Goal: Task Accomplishment & Management: Use online tool/utility

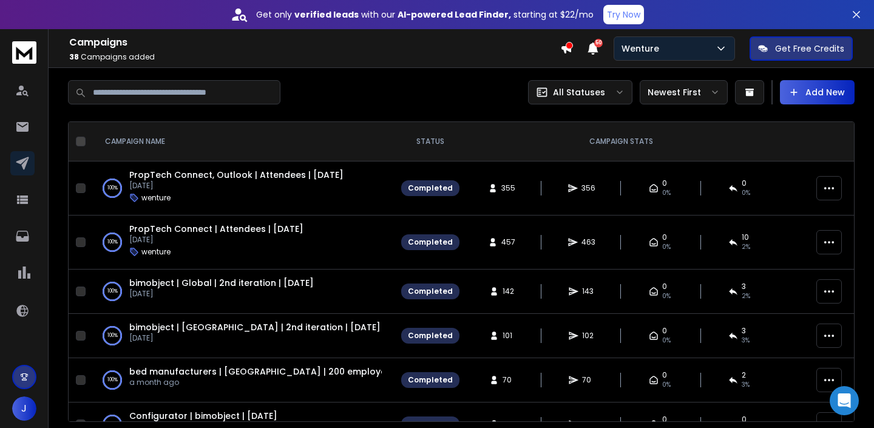
click at [647, 40] on button "Wenture" at bounding box center [673, 48] width 121 height 24
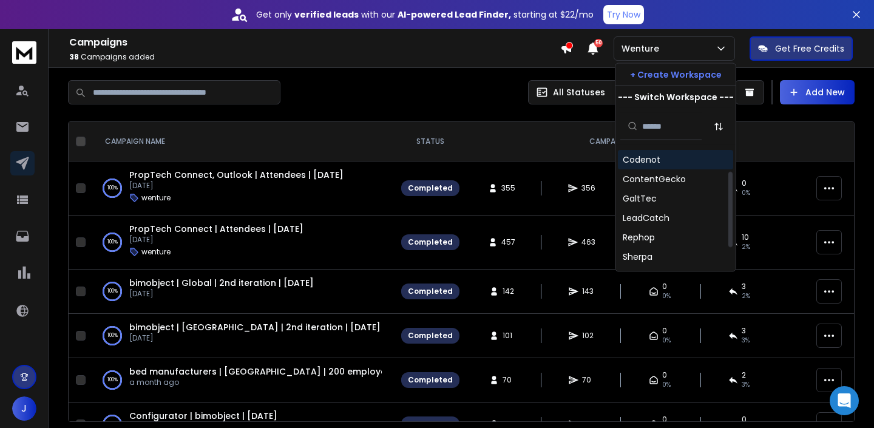
scroll to position [42, 0]
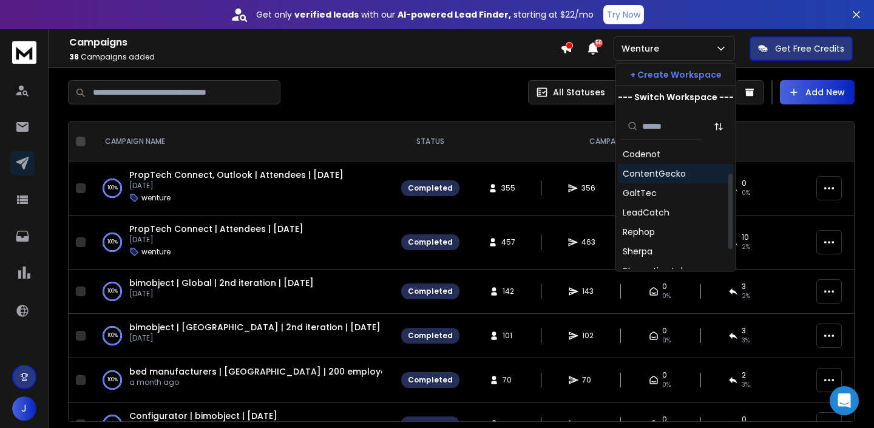
click at [634, 177] on div "ContentGecko" at bounding box center [653, 173] width 63 height 12
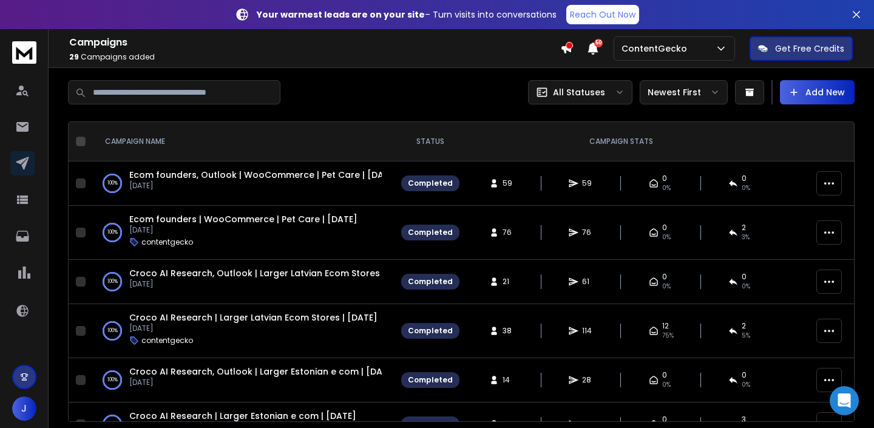
click at [347, 182] on p "[DATE]" at bounding box center [255, 186] width 252 height 10
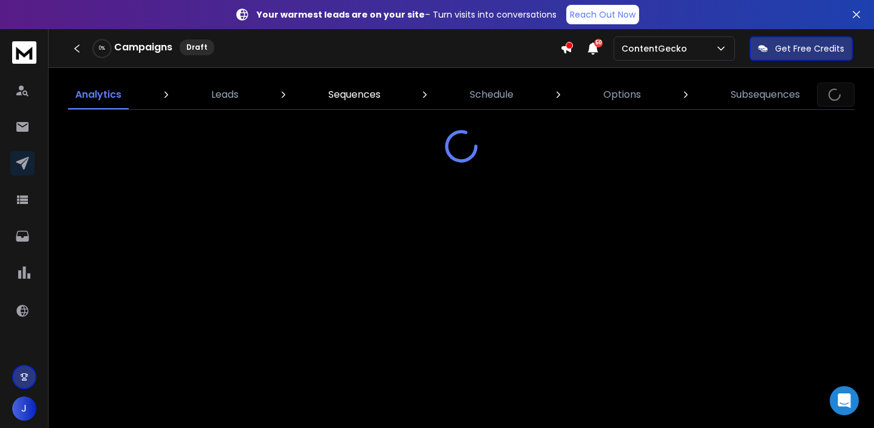
click at [343, 97] on p "Sequences" at bounding box center [354, 94] width 52 height 15
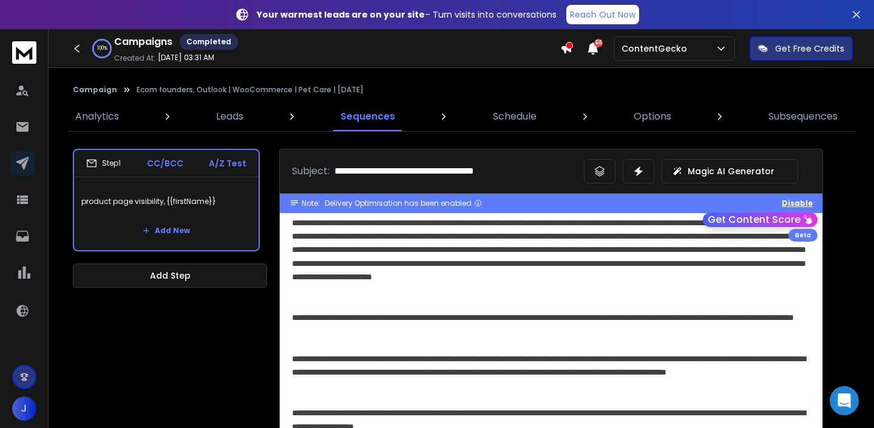
scroll to position [65, 0]
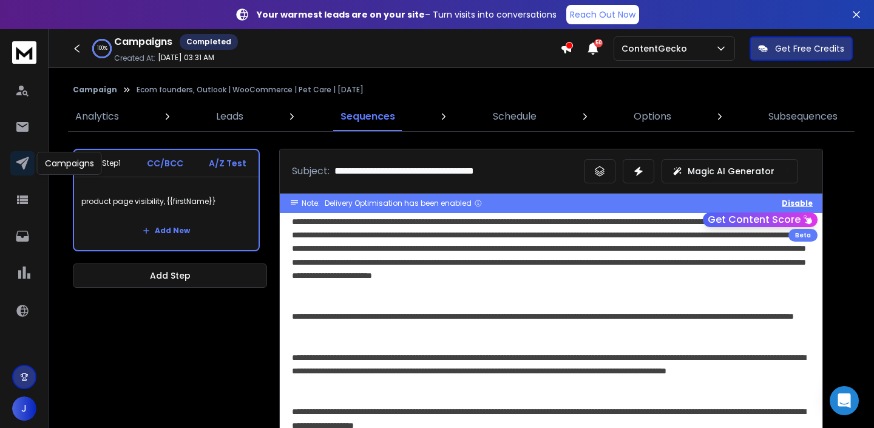
click at [19, 161] on icon at bounding box center [22, 163] width 13 height 13
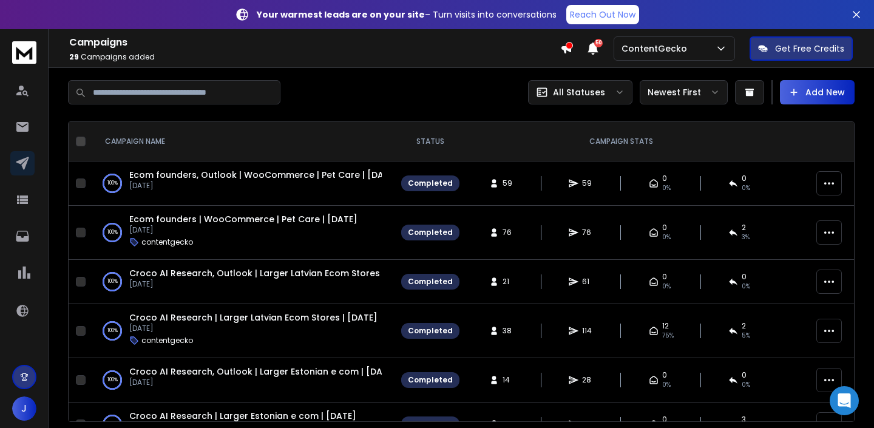
scroll to position [11, 0]
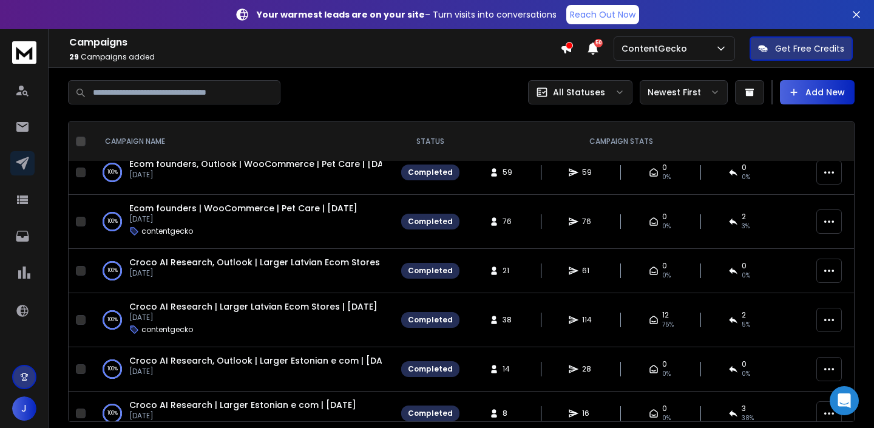
click at [265, 258] on span "Croco AI Research, Outlook | Larger Latvian Ecom Stores | [DATE]" at bounding box center [273, 262] width 288 height 12
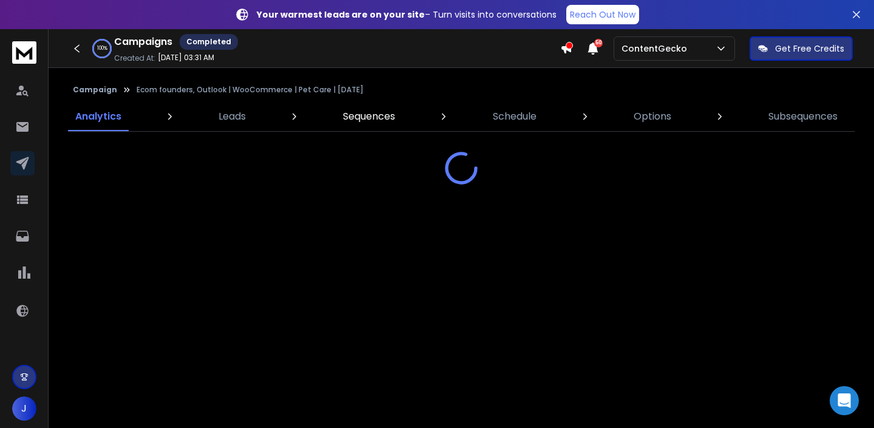
click at [354, 124] on link "Sequences" at bounding box center [368, 116] width 67 height 29
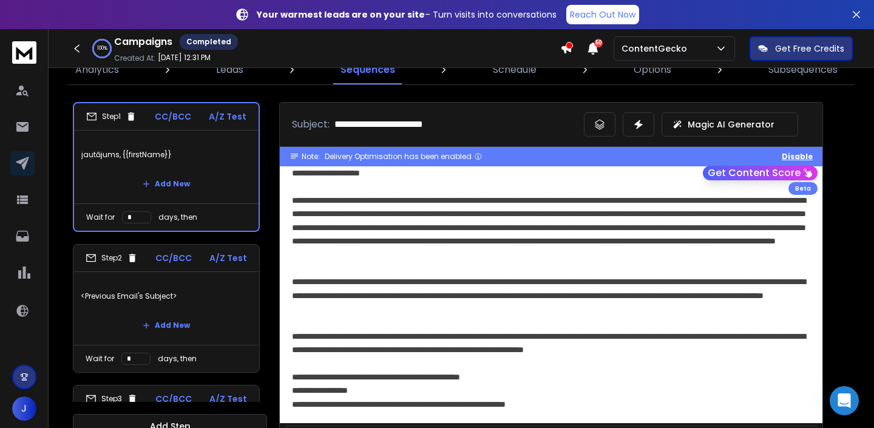
scroll to position [52, 0]
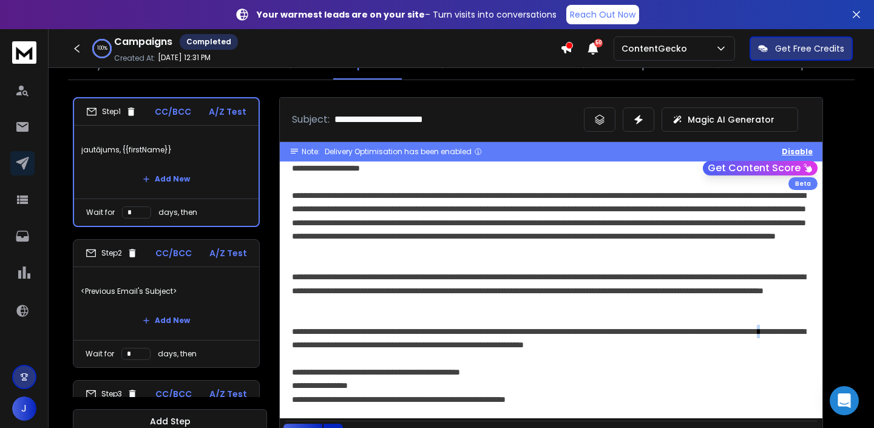
click at [392, 348] on div "**********" at bounding box center [551, 338] width 518 height 27
copy div "*"
